Goal: Task Accomplishment & Management: Manage account settings

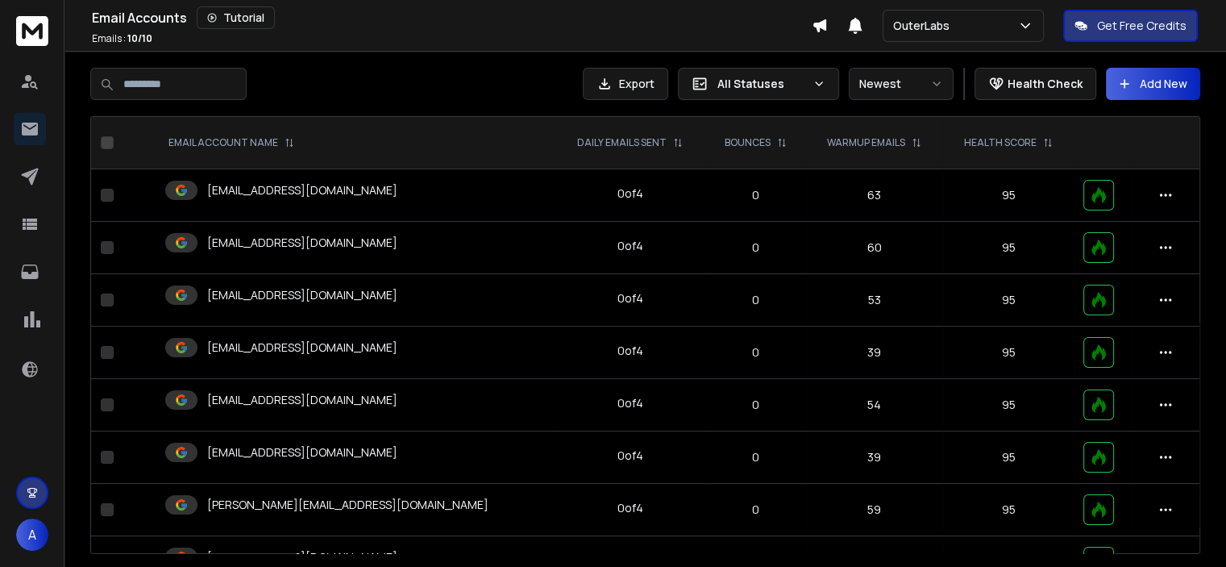
click at [978, 22] on div "OuterLabs" at bounding box center [963, 26] width 140 height 16
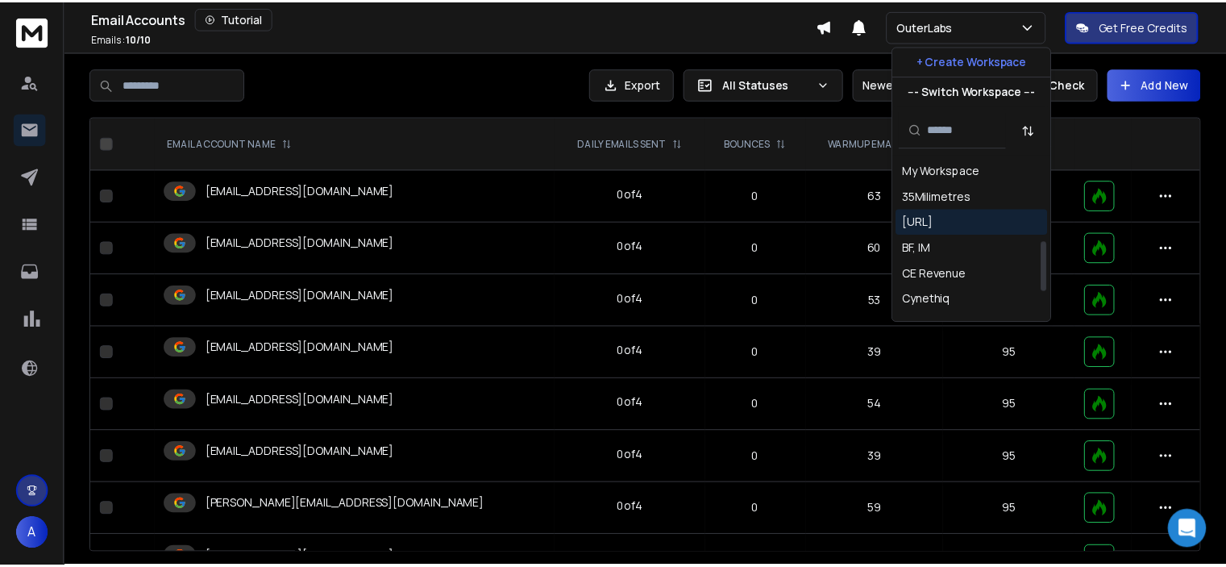
scroll to position [355, 0]
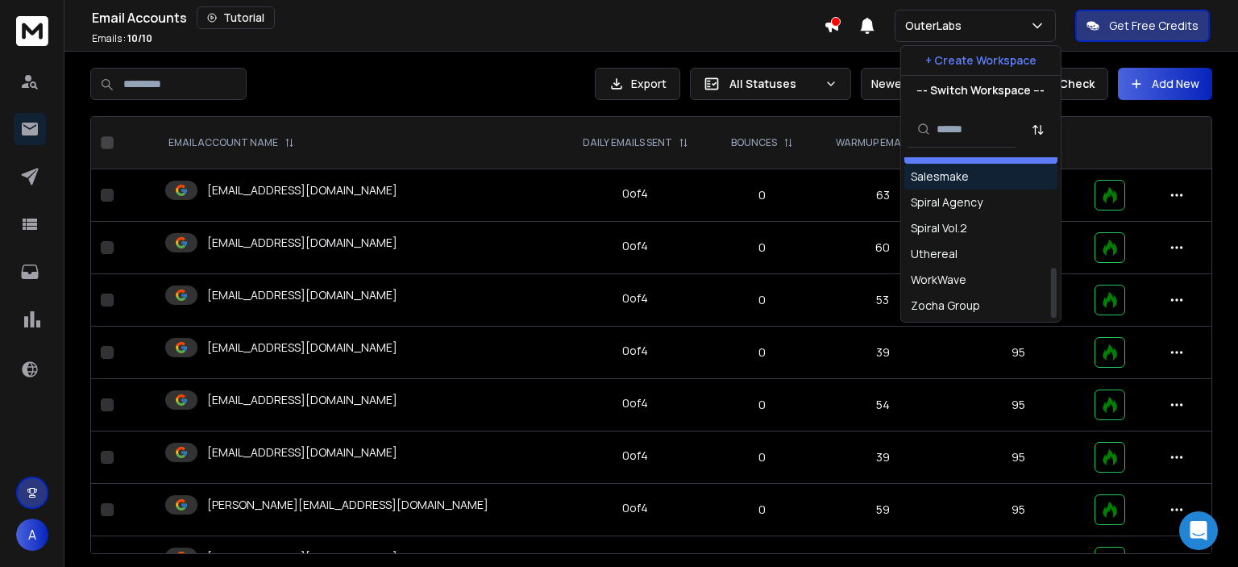
click at [966, 179] on div "Salesmake" at bounding box center [940, 176] width 58 height 16
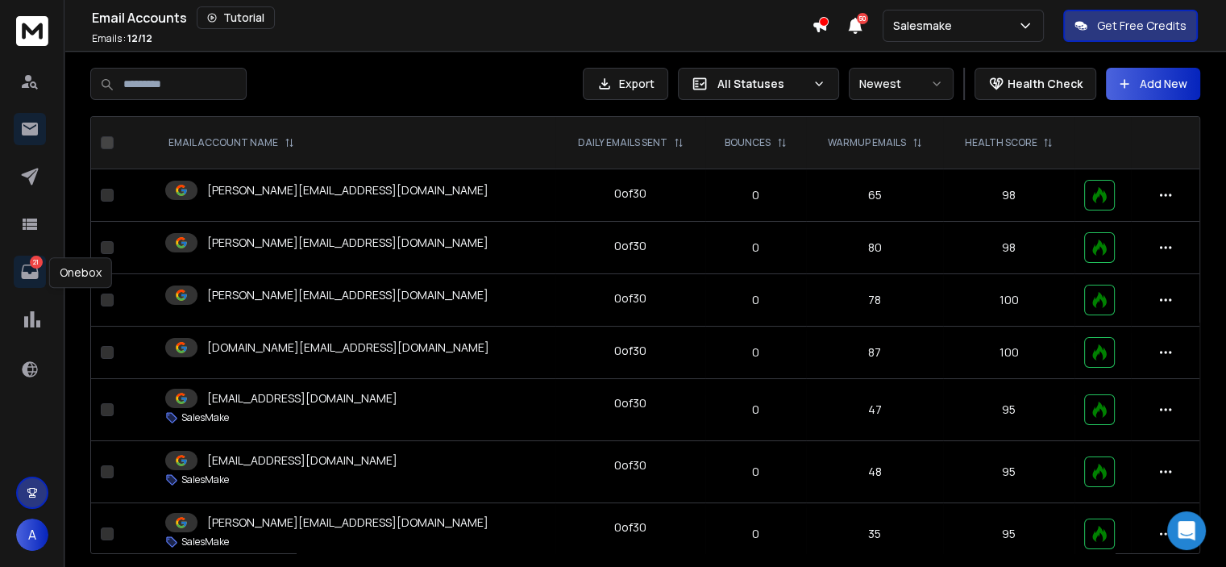
click at [36, 265] on p "21" at bounding box center [36, 261] width 13 height 13
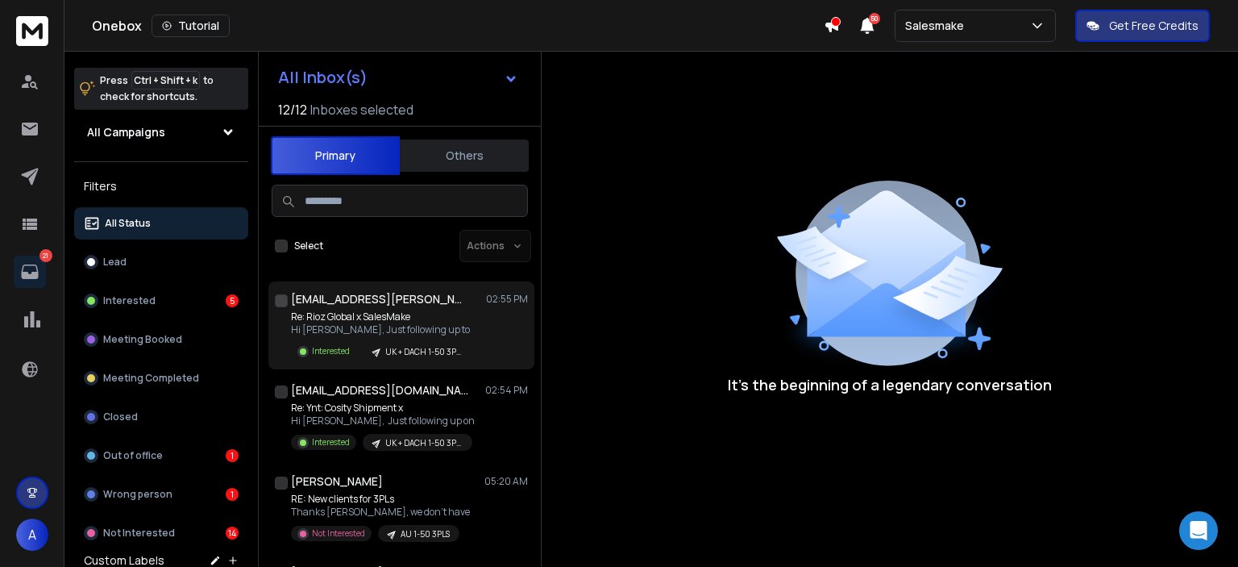
click at [453, 307] on div "rob.osgood@riozglobal.com +1 02:55 PM Re: Rioz Global x SalesMake Hi Rob, Just …" at bounding box center [409, 325] width 237 height 69
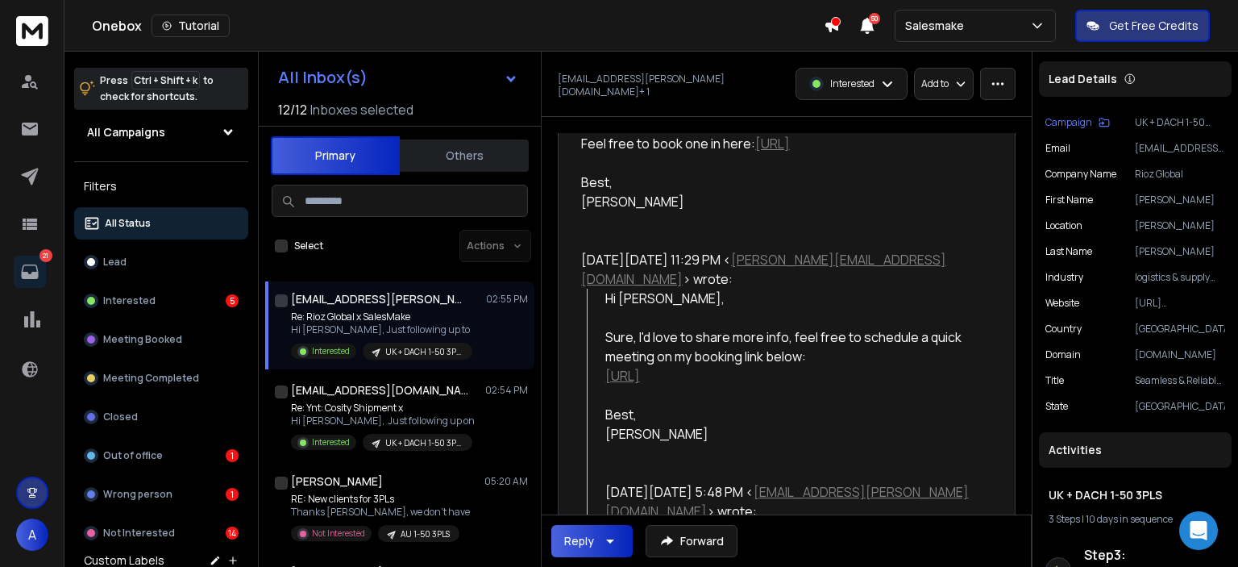
scroll to position [537, 0]
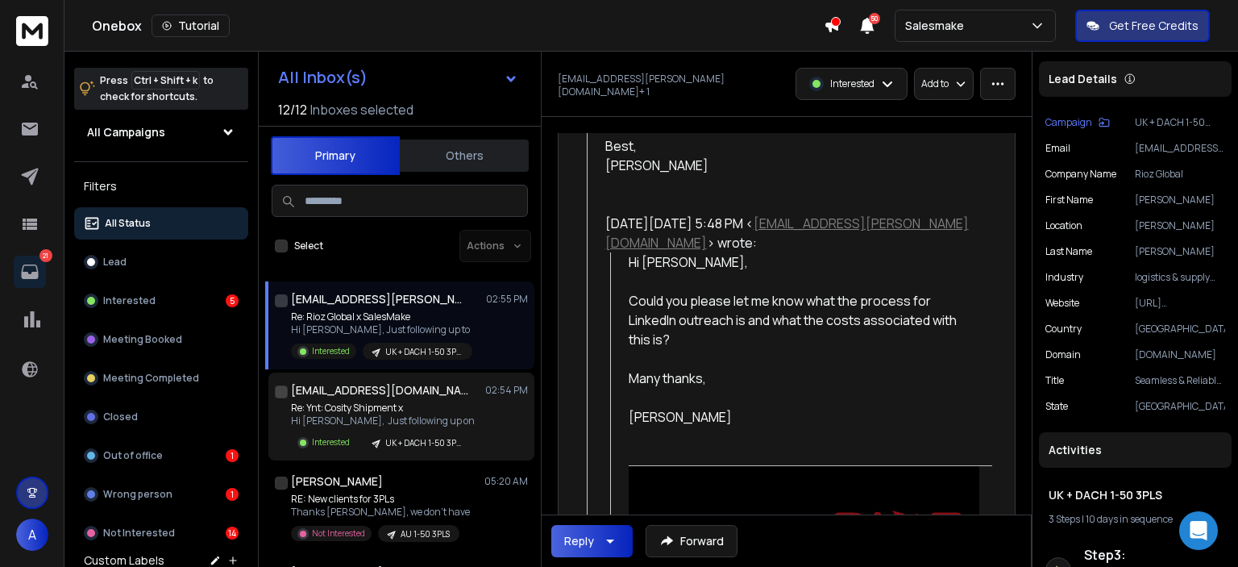
click at [397, 407] on p "Re: Ynt: Cosity Shipment x" at bounding box center [383, 407] width 184 height 13
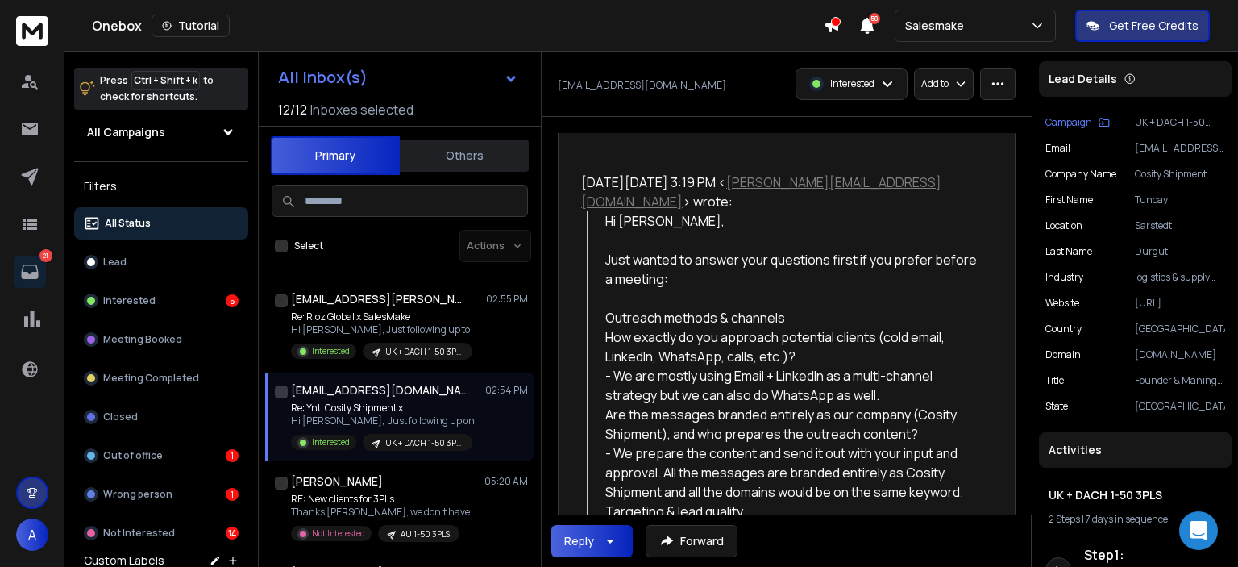
scroll to position [0, 0]
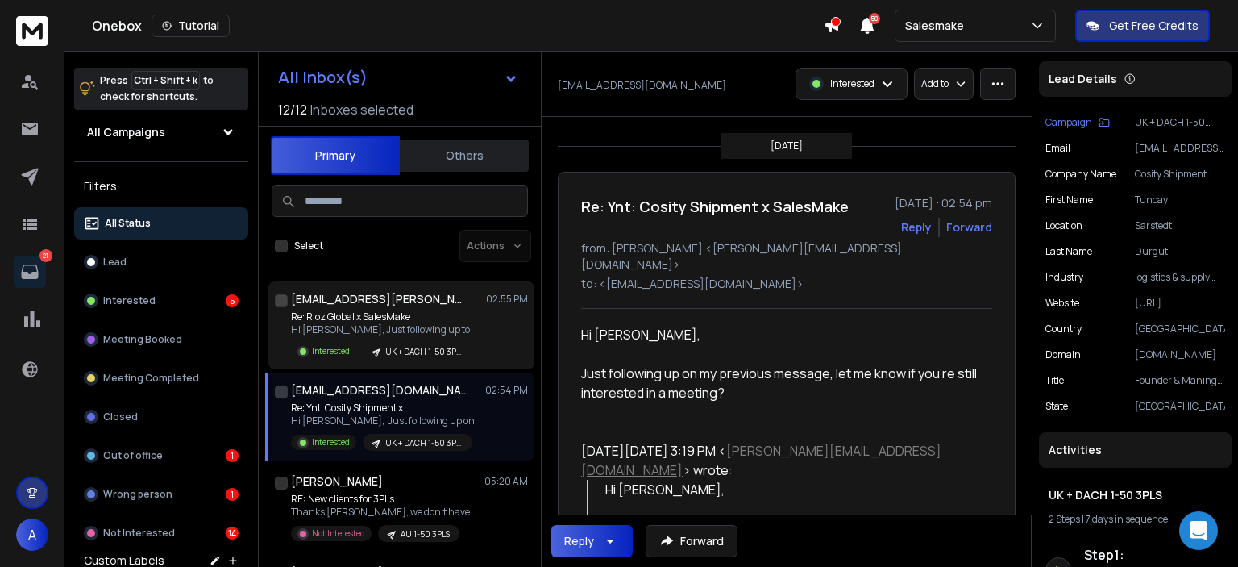
click at [392, 312] on p "Re: Rioz Global x SalesMake" at bounding box center [381, 316] width 181 height 13
